Goal: Information Seeking & Learning: Learn about a topic

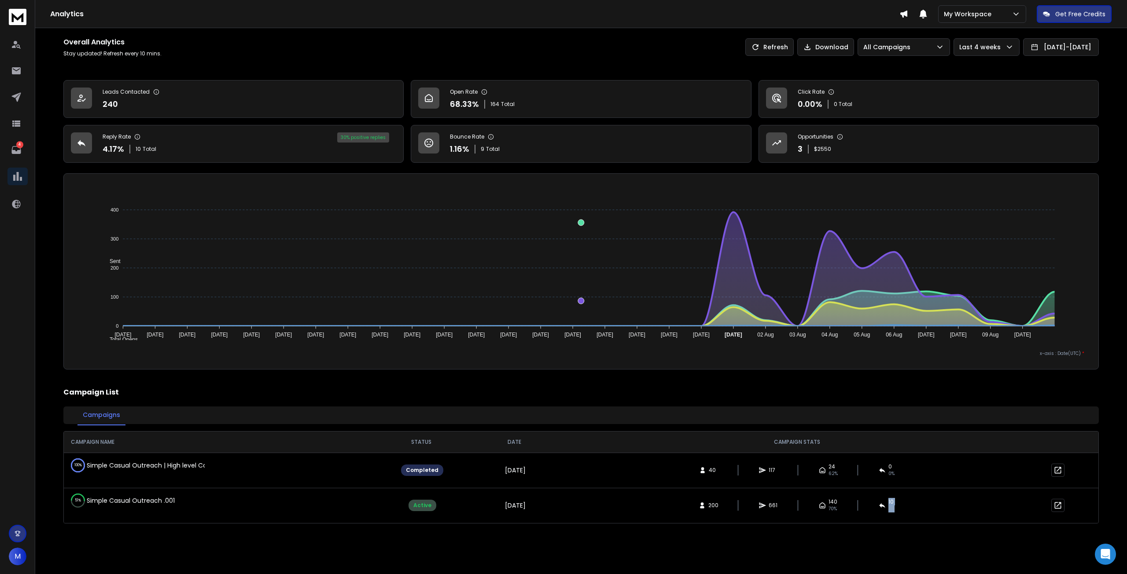
drag, startPoint x: 899, startPoint y: 501, endPoint x: 902, endPoint y: 510, distance: 9.3
click at [901, 510] on div "10 5 %" at bounding box center [887, 506] width 26 height 14
click at [905, 515] on td "200 661 140 70 % 10 5 %" at bounding box center [797, 505] width 494 height 35
drag, startPoint x: 478, startPoint y: 503, endPoint x: 646, endPoint y: 510, distance: 168.7
click at [624, 511] on tr "51 % Simple Casual Outreach .001 Active 11 days ago 200 661 140 70 % 10 5 %" at bounding box center [581, 505] width 1034 height 35
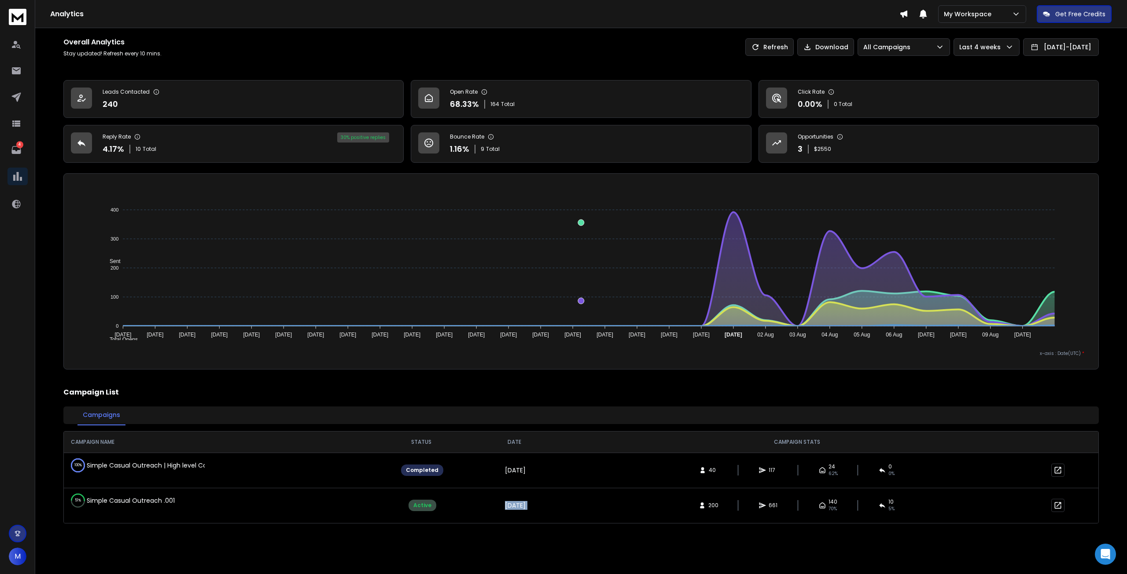
click at [660, 511] on div "200 661 140 70 % 10 5 %" at bounding box center [798, 506] width 482 height 14
drag, startPoint x: 904, startPoint y: 500, endPoint x: 907, endPoint y: 512, distance: 12.6
click at [901, 510] on div "10 5 %" at bounding box center [887, 506] width 26 height 14
click at [914, 523] on td "200 661 140 70 % 10 5 %" at bounding box center [797, 505] width 494 height 35
drag, startPoint x: 895, startPoint y: 504, endPoint x: 908, endPoint y: 511, distance: 14.8
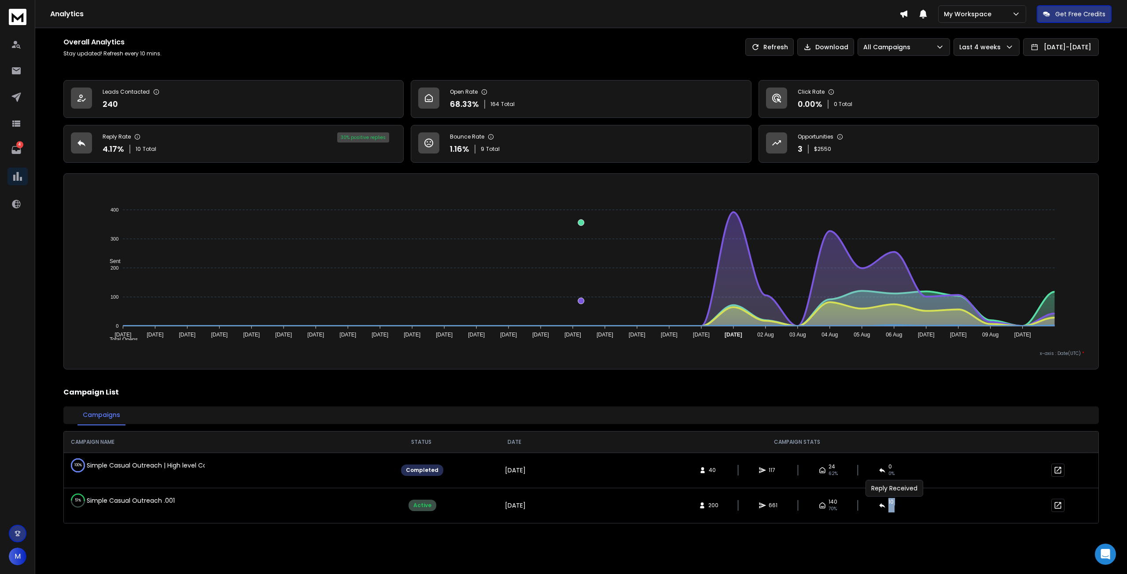
click at [908, 511] on div "200 661 140 70 % 10 5 %" at bounding box center [798, 506] width 220 height 14
drag, startPoint x: 703, startPoint y: 467, endPoint x: 741, endPoint y: 475, distance: 38.6
click at [741, 475] on div "40 117 24 62 % 0 0 %" at bounding box center [798, 470] width 220 height 14
drag, startPoint x: 761, startPoint y: 470, endPoint x: 780, endPoint y: 471, distance: 19.0
click at [780, 471] on div "40 117 24 62 % 0 0 %" at bounding box center [798, 470] width 220 height 14
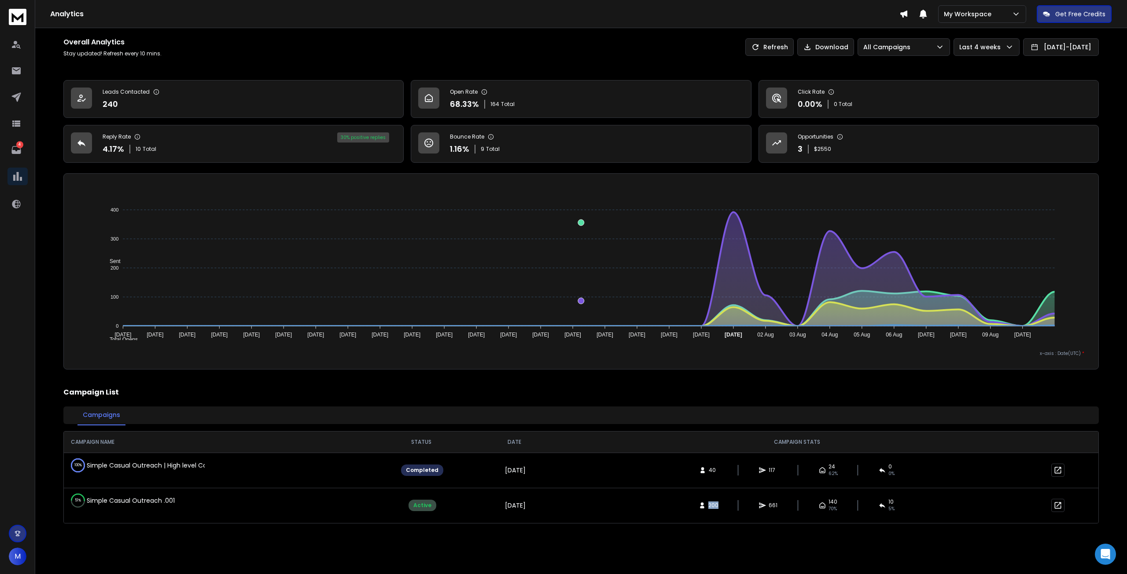
drag, startPoint x: 719, startPoint y: 504, endPoint x: 745, endPoint y: 507, distance: 25.7
click at [745, 507] on div "200 661 140 70 % 10 5 %" at bounding box center [798, 506] width 220 height 14
click at [762, 515] on td "200 661 140 70 % 10 5 %" at bounding box center [797, 505] width 494 height 35
click at [724, 509] on div "200 661 140 70 % 10 5 %" at bounding box center [798, 506] width 220 height 14
click at [737, 521] on td "200 661 140 70 % 10 5 %" at bounding box center [797, 505] width 494 height 35
